Goal: Task Accomplishment & Management: Use online tool/utility

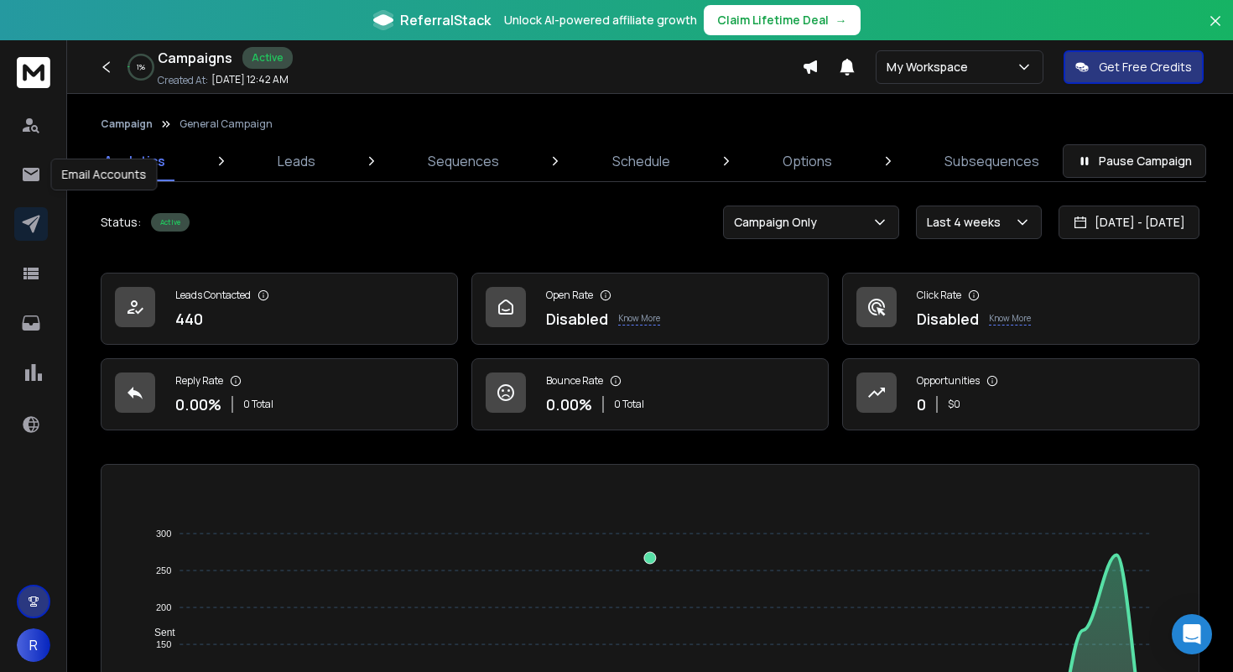
click at [22, 184] on icon at bounding box center [31, 174] width 20 height 20
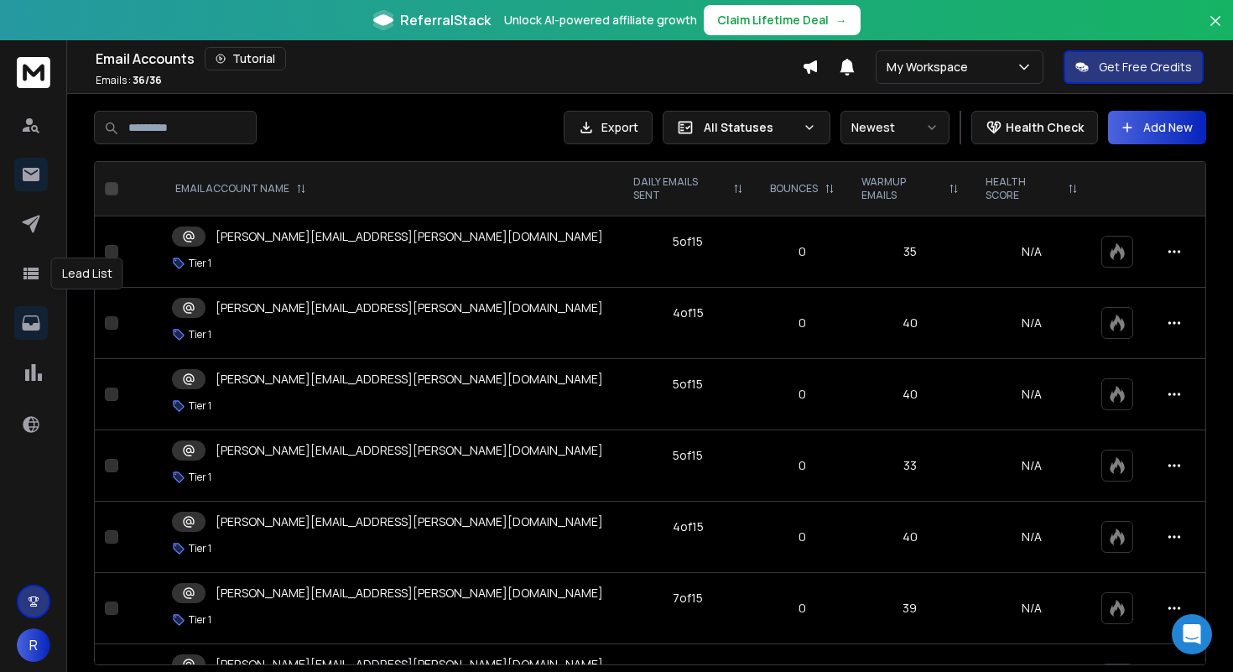
click at [31, 306] on link at bounding box center [31, 323] width 34 height 34
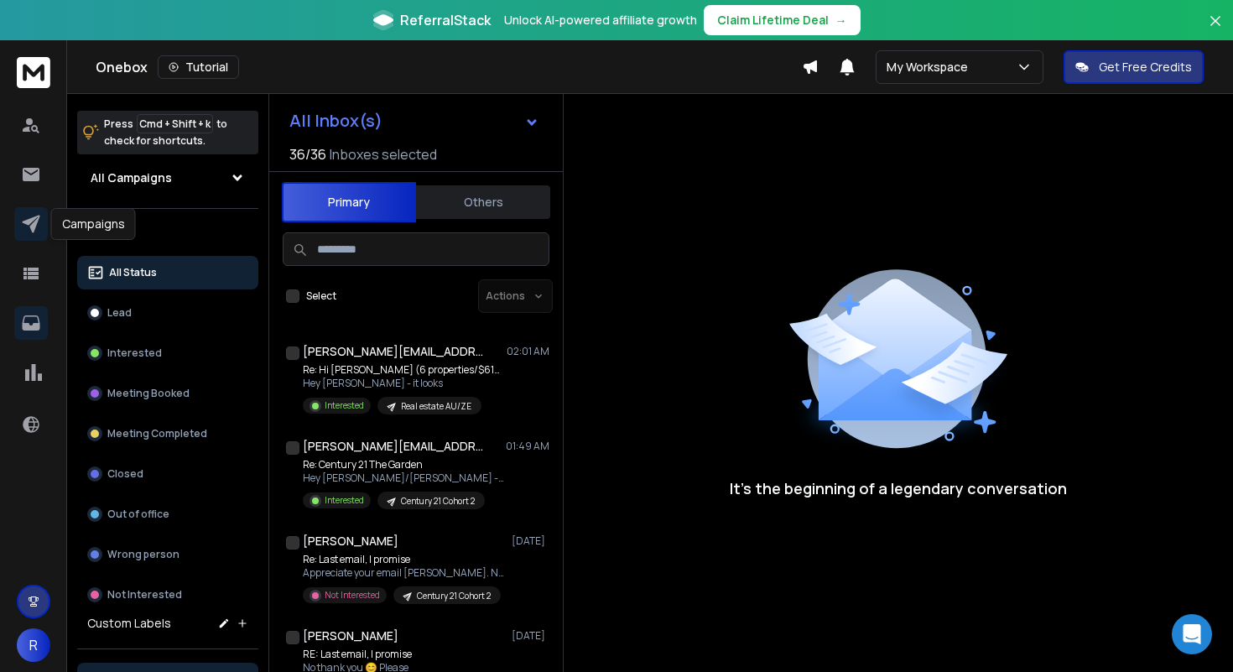
click at [27, 210] on link at bounding box center [31, 224] width 34 height 34
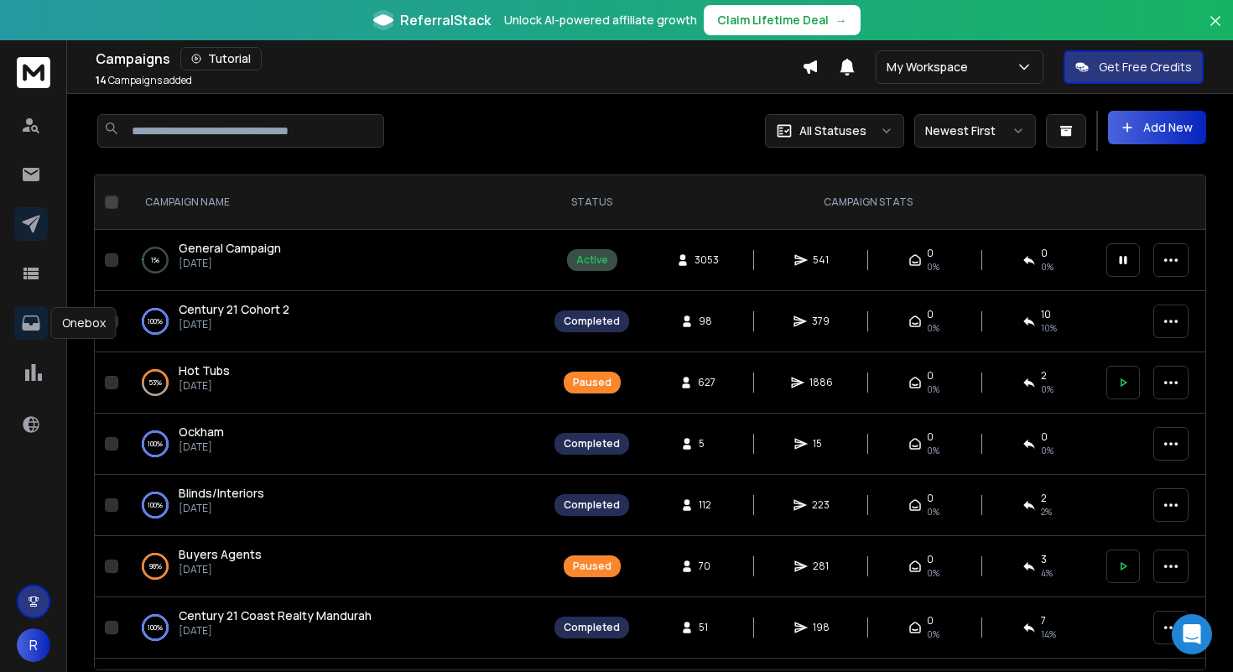
click at [32, 336] on link at bounding box center [31, 323] width 34 height 34
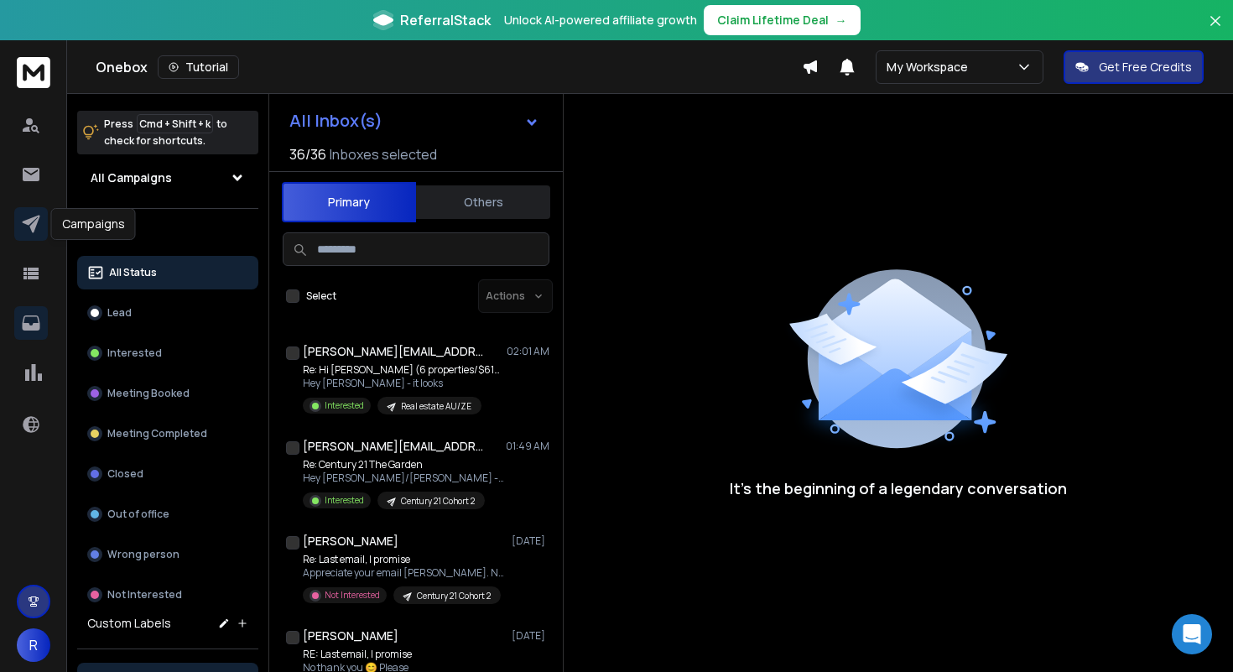
click at [31, 225] on icon at bounding box center [31, 225] width 18 height 18
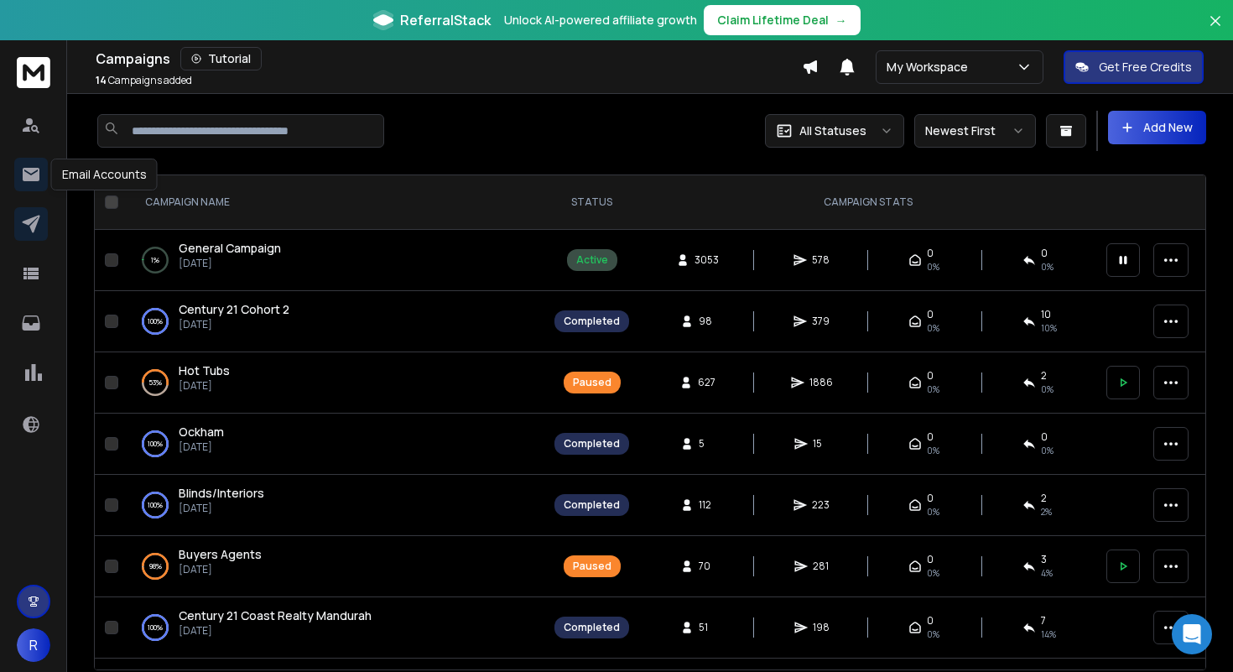
click at [26, 175] on icon at bounding box center [31, 174] width 17 height 13
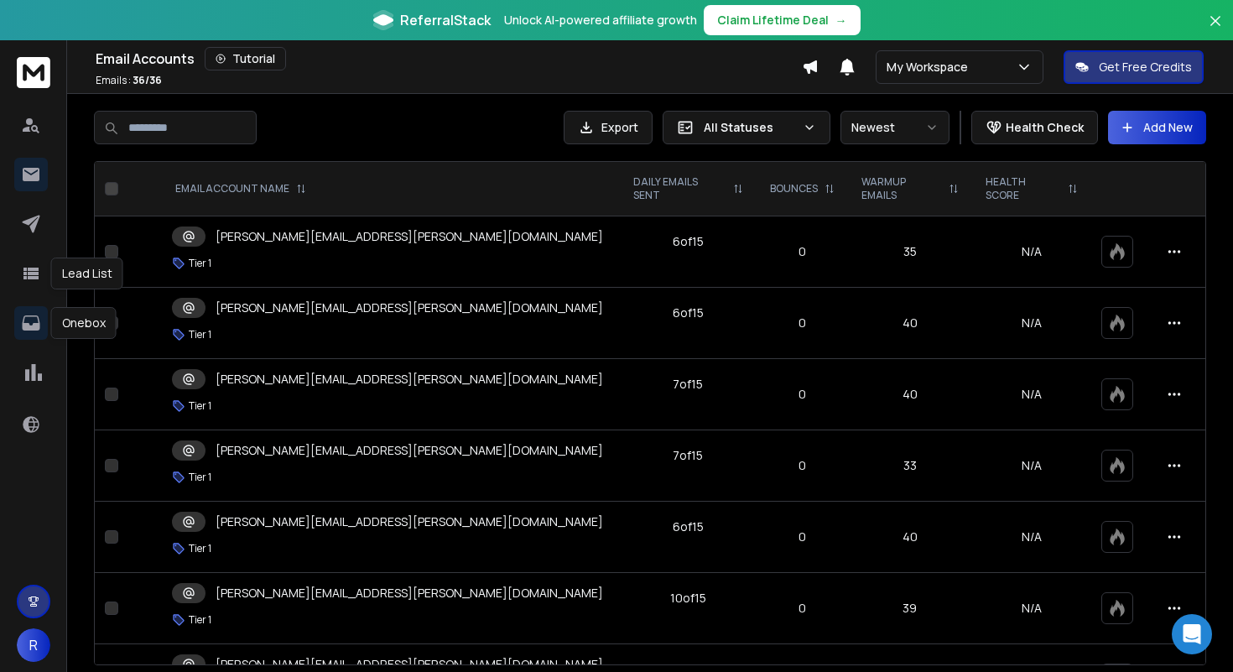
click at [29, 328] on icon at bounding box center [31, 322] width 18 height 15
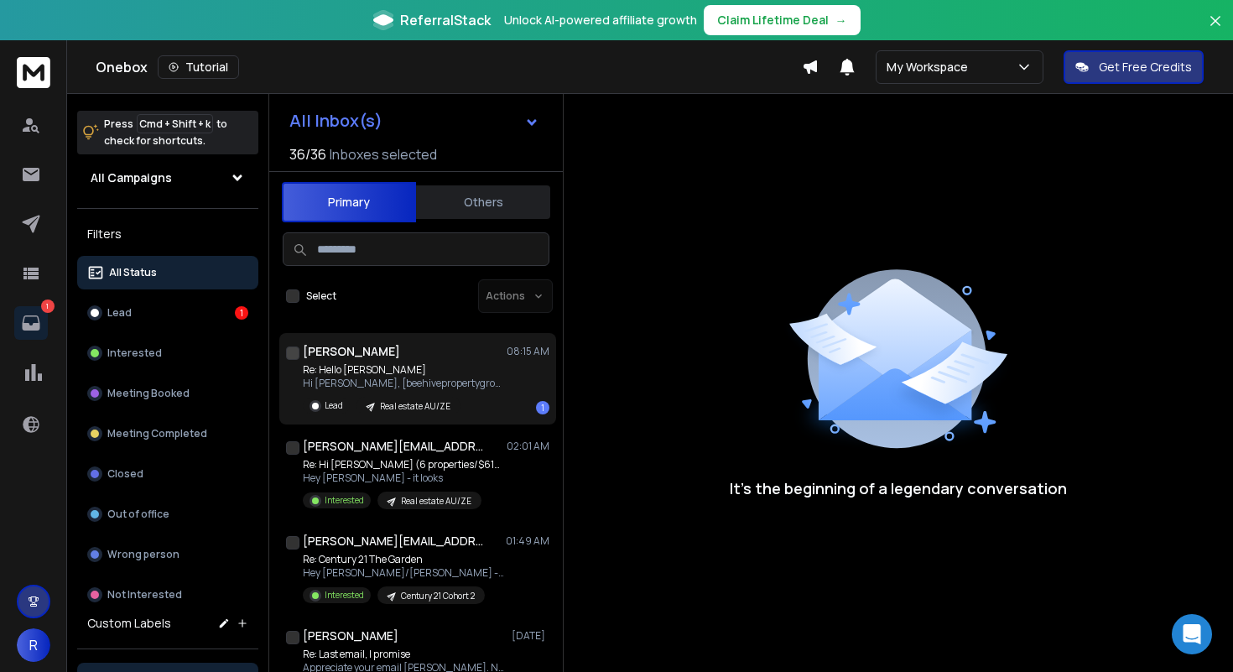
click at [425, 373] on p "Re: Hello [PERSON_NAME]" at bounding box center [403, 369] width 201 height 13
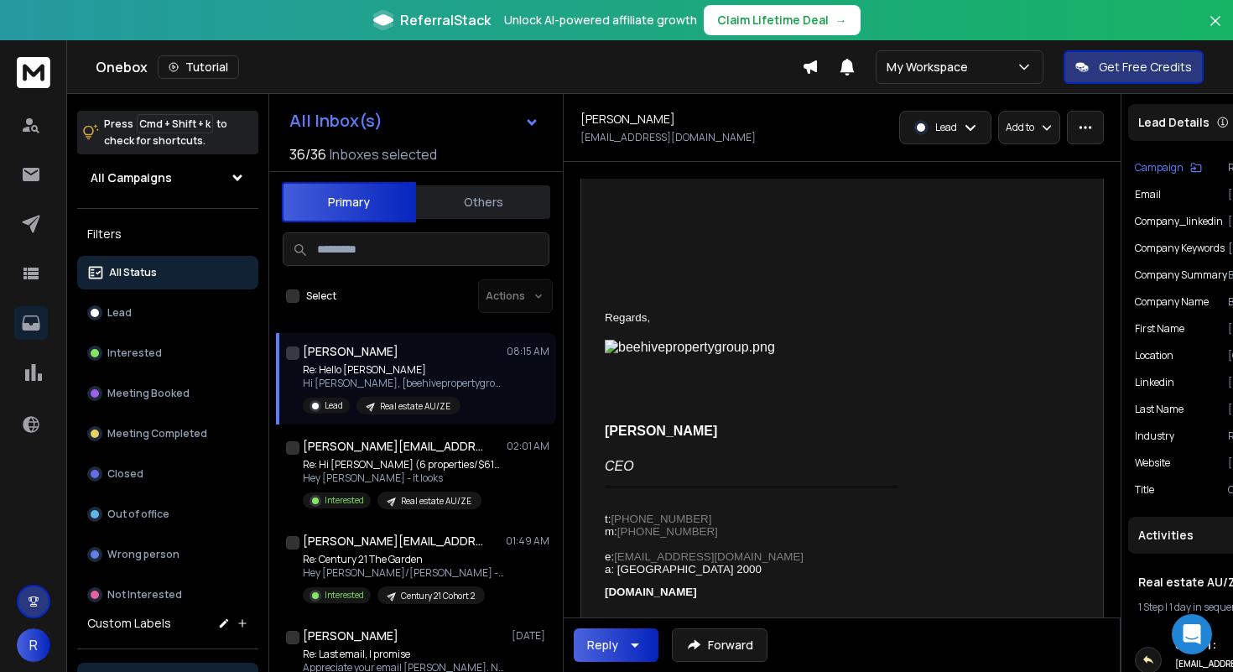
scroll to position [482, 0]
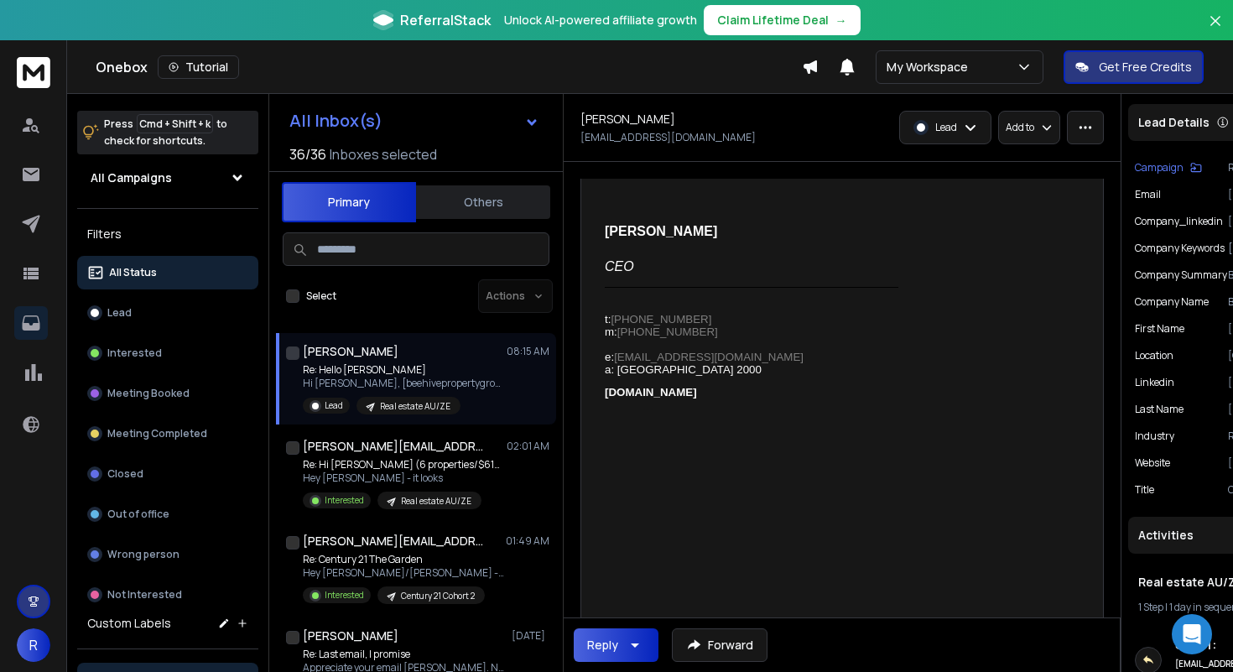
drag, startPoint x: 805, startPoint y: 497, endPoint x: 605, endPoint y: 501, distance: 199.7
click at [605, 399] on td "[DOMAIN_NAME]" at bounding box center [752, 391] width 294 height 15
copy b "[DOMAIN_NAME]"
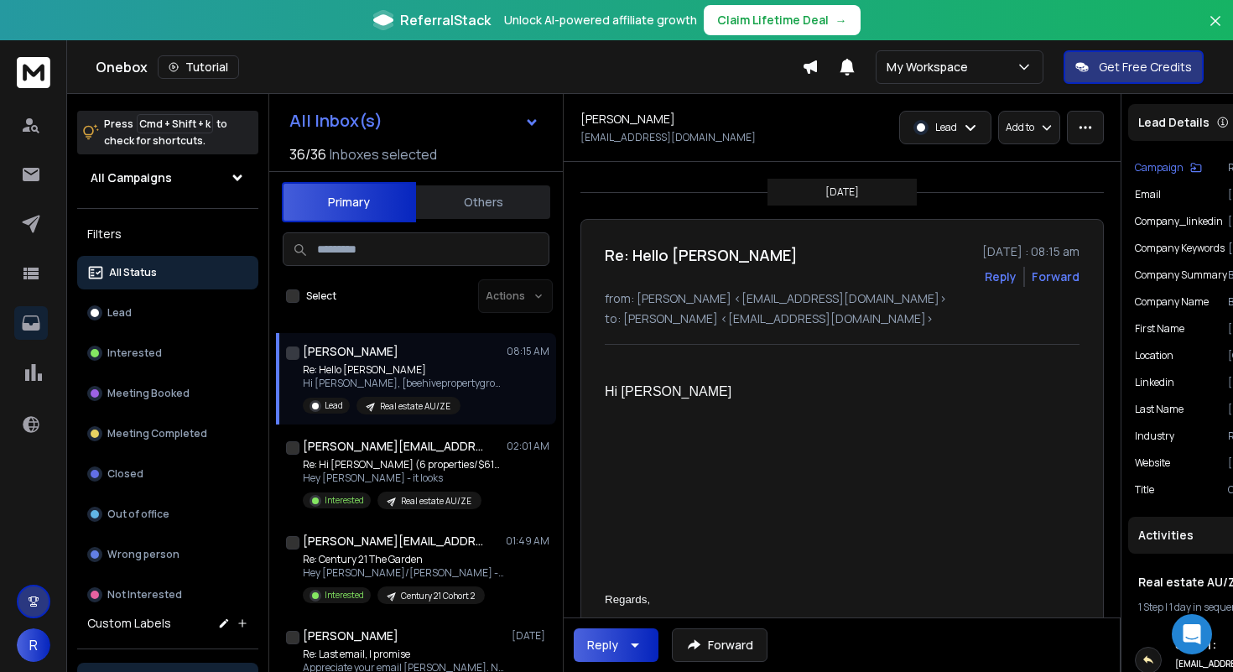
scroll to position [420, 0]
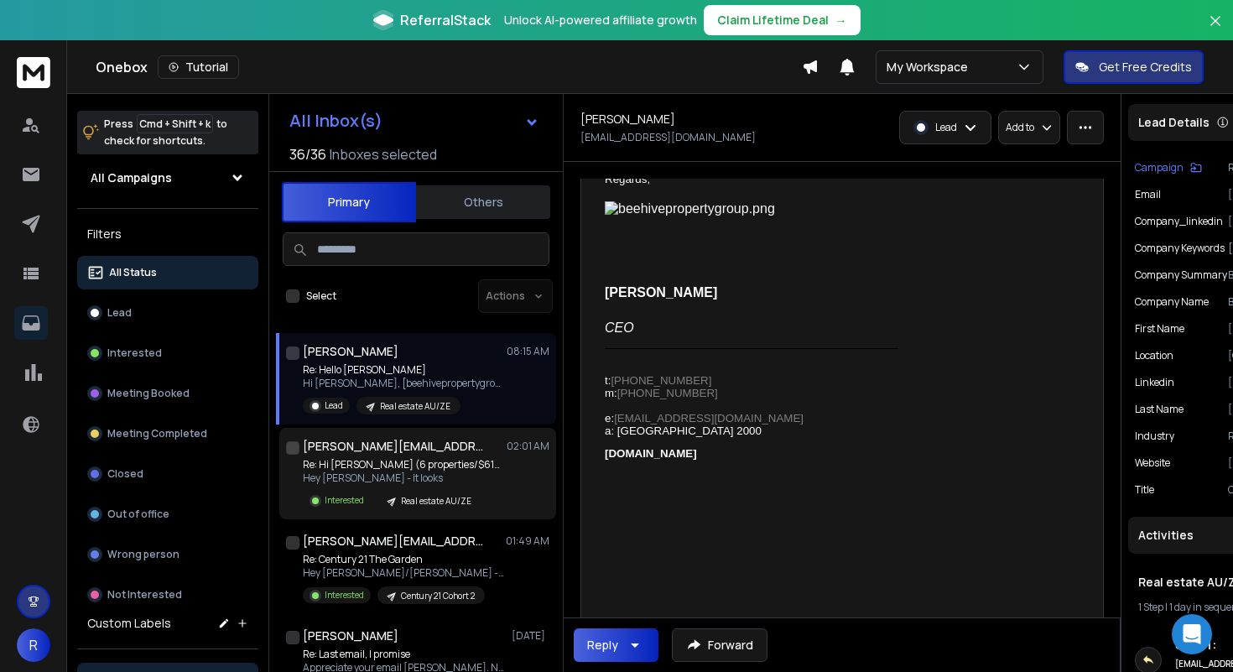
click at [445, 463] on p "Re: Hi [PERSON_NAME] (6 properties/$615k" at bounding box center [403, 464] width 201 height 13
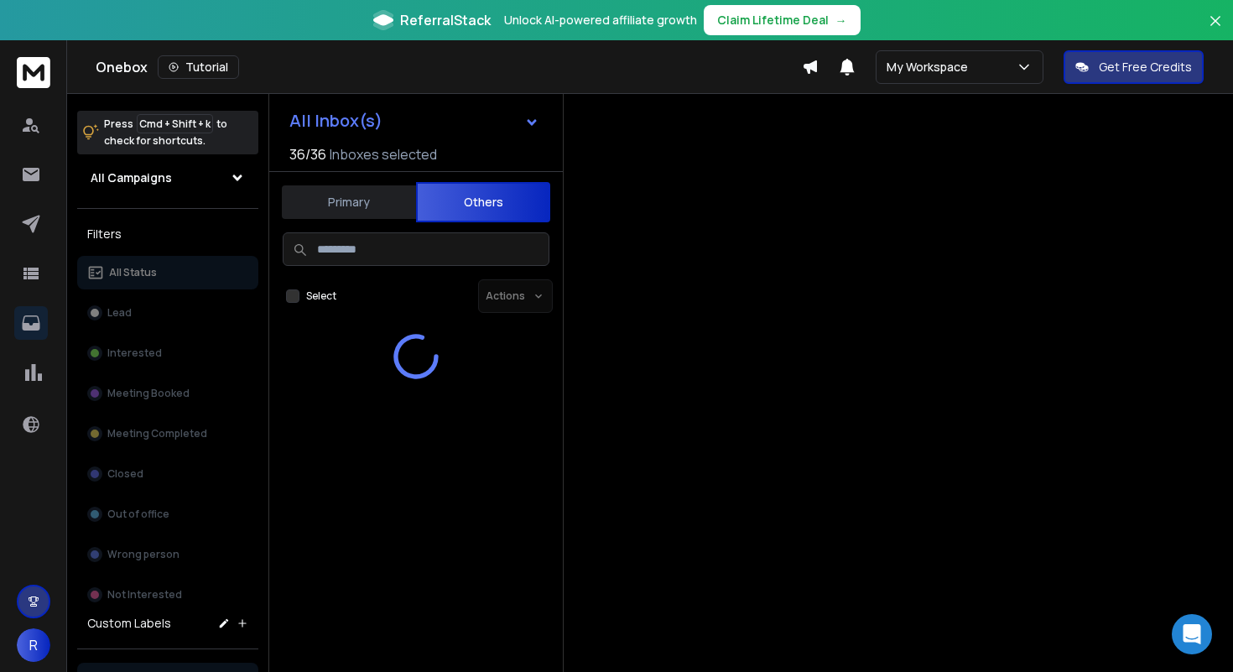
click at [481, 213] on button "Others" at bounding box center [483, 202] width 134 height 40
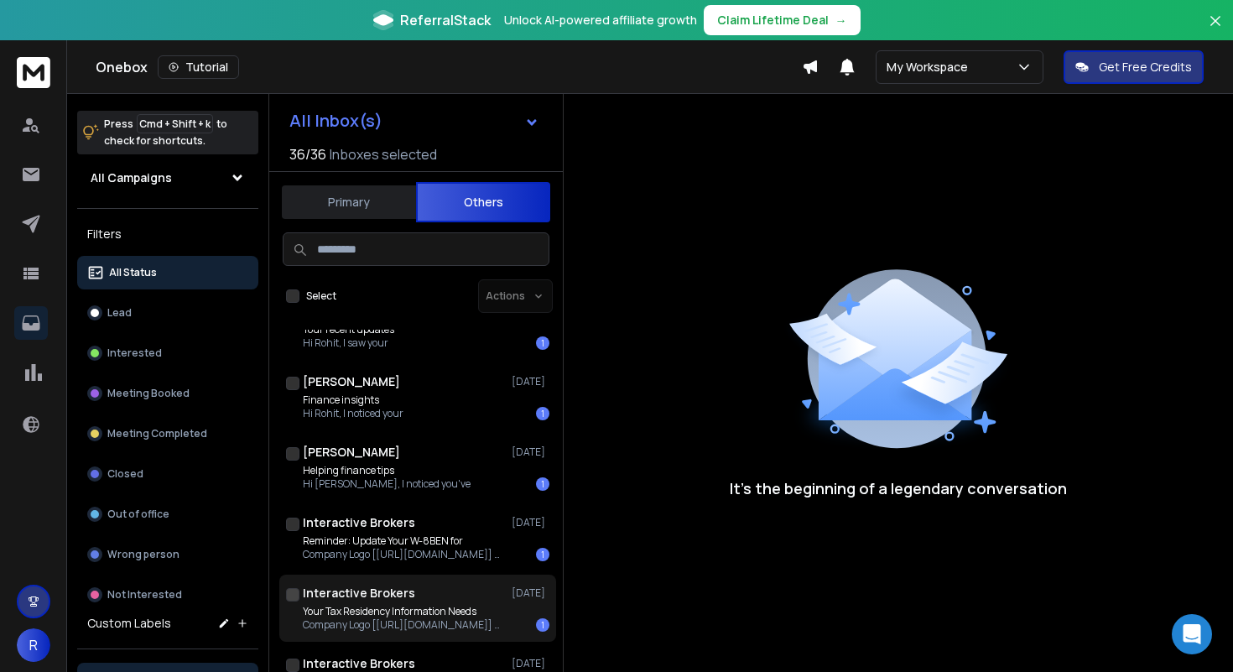
scroll to position [867, 0]
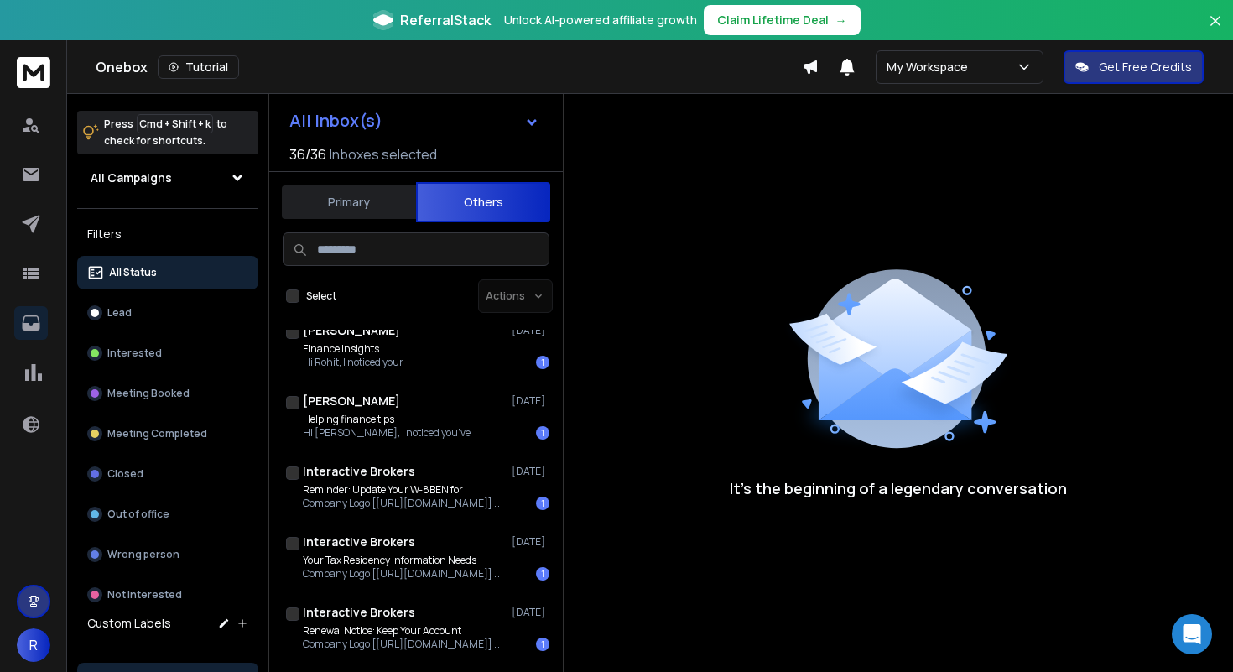
click at [365, 207] on button "Primary" at bounding box center [349, 202] width 134 height 37
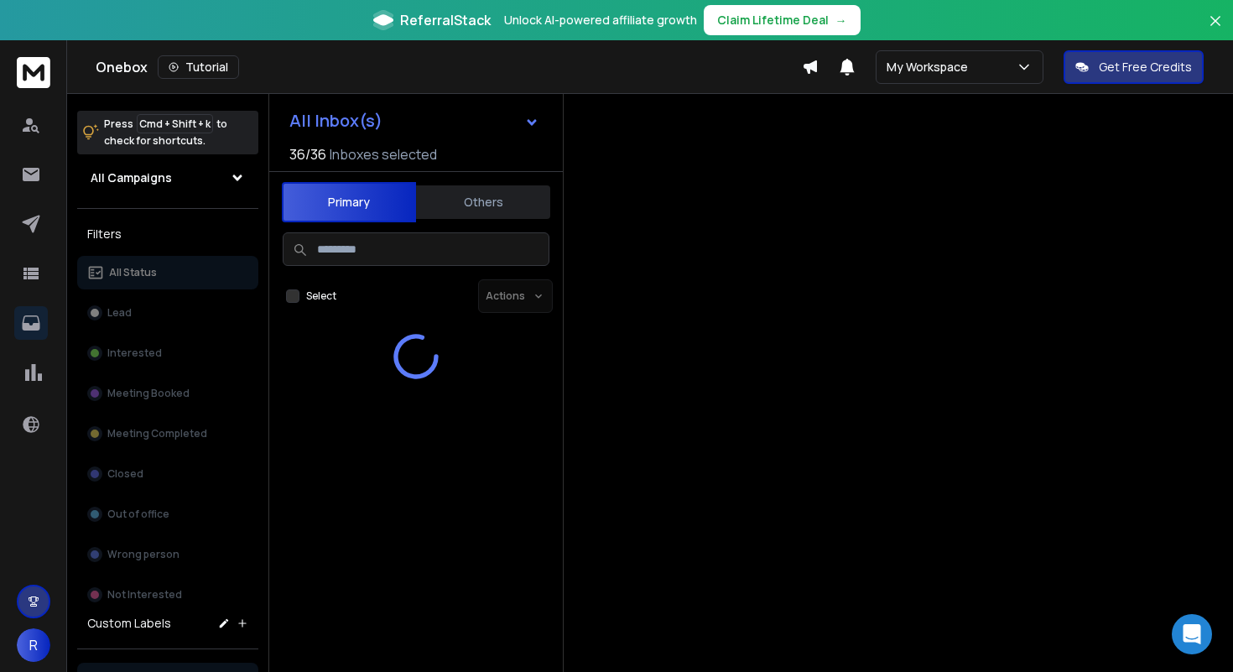
scroll to position [333, 0]
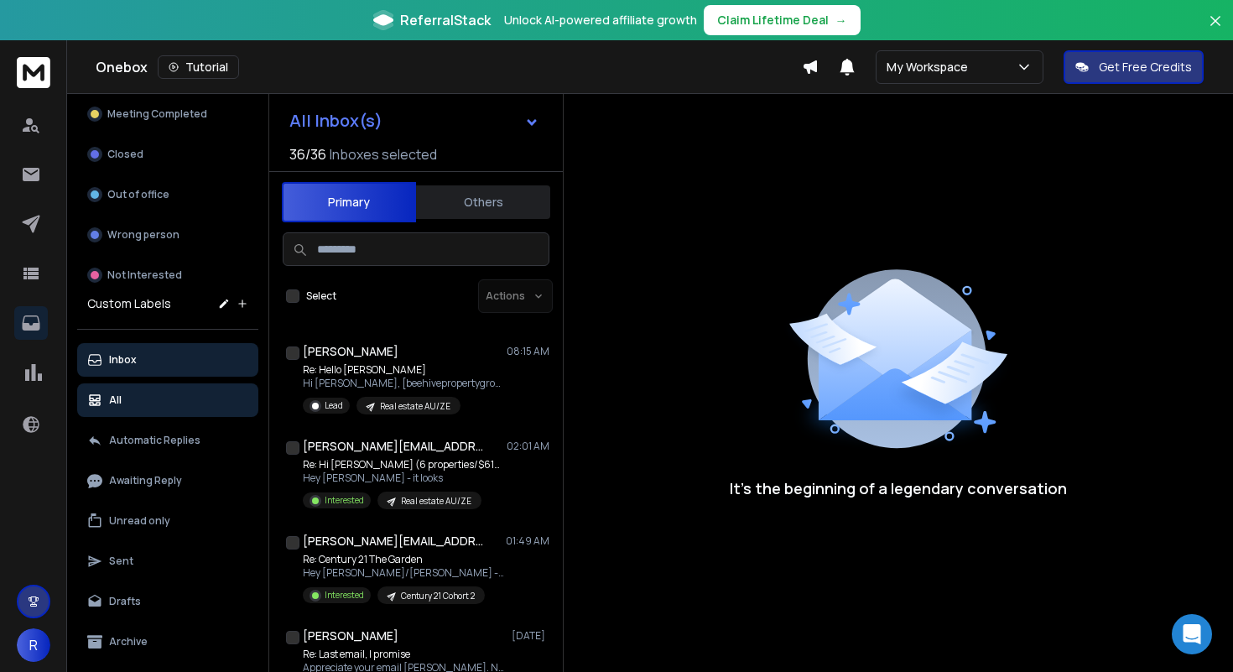
click at [196, 389] on button "All" at bounding box center [167, 400] width 181 height 34
